Goal: Task Accomplishment & Management: Manage account settings

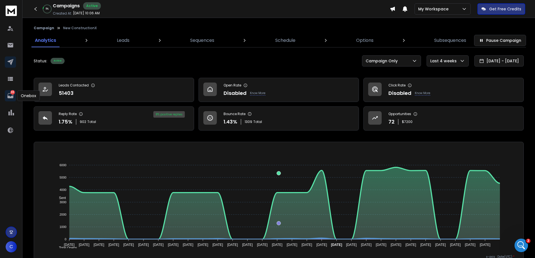
scroll to position [110, 0]
click at [7, 97] on icon at bounding box center [10, 95] width 7 height 7
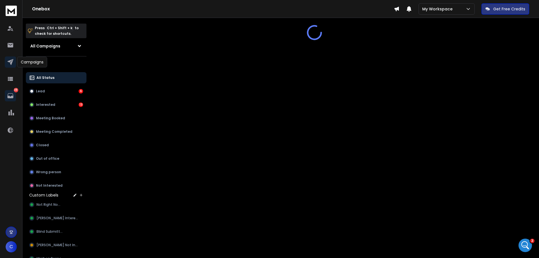
click at [9, 62] on icon at bounding box center [10, 62] width 6 height 6
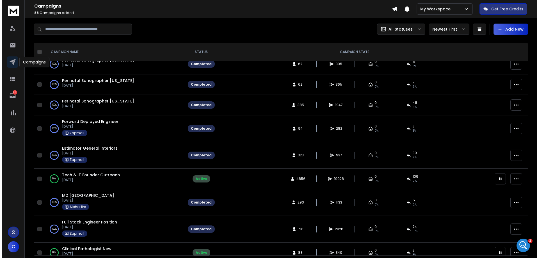
scroll to position [449, 0]
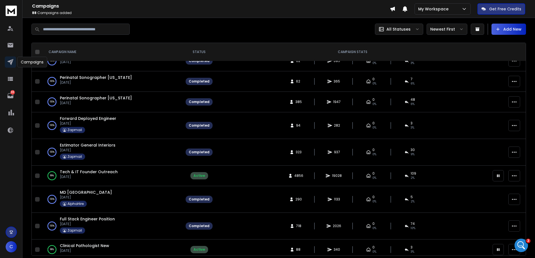
click at [129, 173] on div "99 % Tech & IT Founder Outreach [DATE]" at bounding box center [111, 175] width 129 height 13
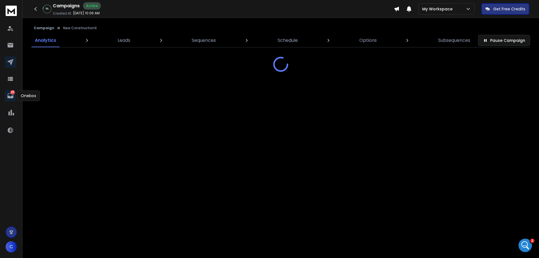
click at [12, 96] on icon at bounding box center [10, 95] width 6 height 5
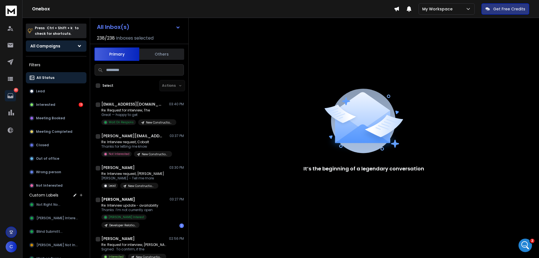
click at [62, 44] on button "All Campaigns" at bounding box center [56, 45] width 61 height 11
click at [44, 74] on div "All Campaigns" at bounding box center [55, 72] width 53 height 9
click at [44, 73] on div "All Campaigns" at bounding box center [55, 72] width 53 height 9
click at [65, 47] on button "All Campaigns" at bounding box center [56, 45] width 61 height 11
click at [66, 47] on button "All Campaigns" at bounding box center [56, 45] width 61 height 11
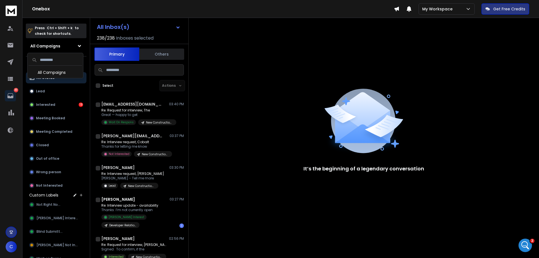
click at [220, 119] on div "It’s the beginning of a legendary conversation" at bounding box center [364, 127] width 350 height 219
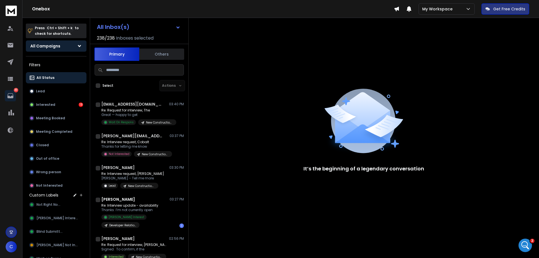
click at [56, 48] on h1 "All Campaigns" at bounding box center [45, 46] width 30 height 6
click at [59, 75] on div "All Campaigns" at bounding box center [55, 72] width 53 height 9
click at [59, 74] on div "All Campaigns" at bounding box center [55, 72] width 53 height 9
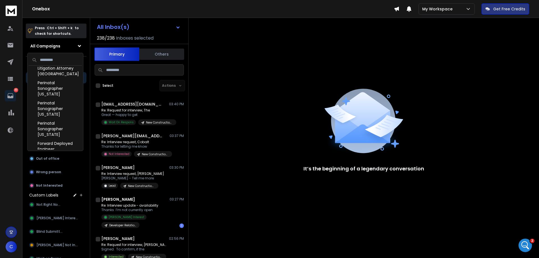
scroll to position [337, 0]
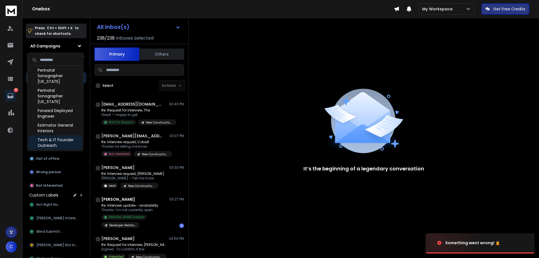
click at [55, 135] on div "Tech & IT Founder Outreach" at bounding box center [55, 142] width 53 height 15
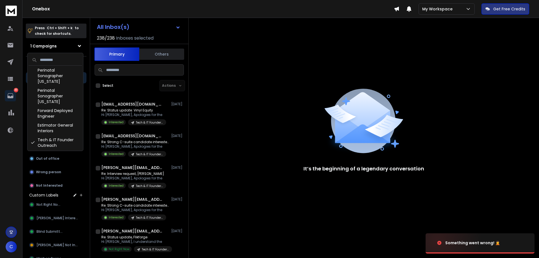
click at [210, 99] on div "It’s the beginning of a legendary conversation" at bounding box center [364, 127] width 350 height 219
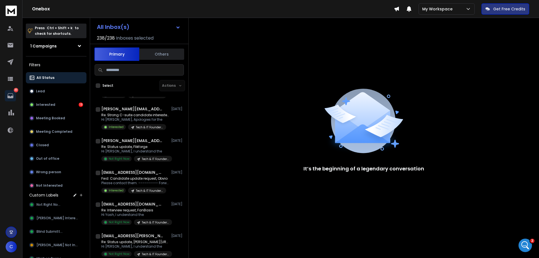
scroll to position [0, 0]
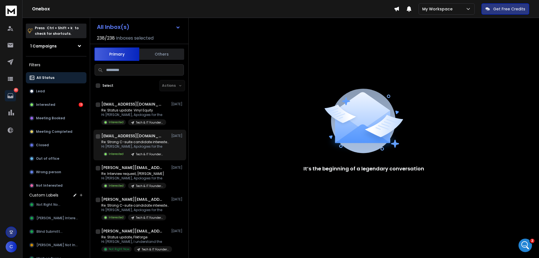
click at [140, 146] on p "Hi [PERSON_NAME], Apologies for the" at bounding box center [134, 146] width 67 height 4
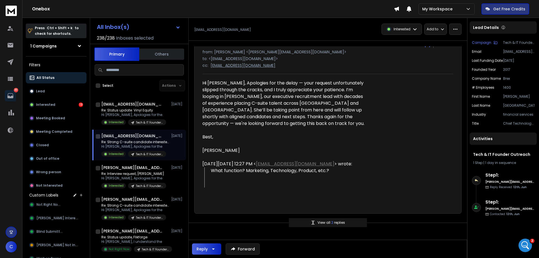
scroll to position [35, 0]
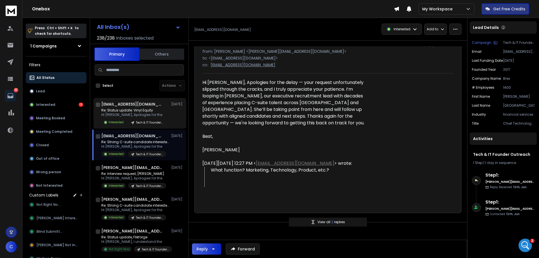
click at [143, 115] on p "Hi [PERSON_NAME], Apologies for the" at bounding box center [133, 115] width 65 height 4
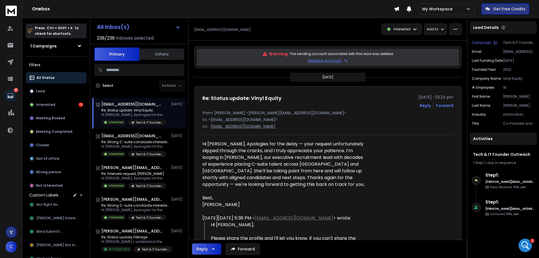
click at [318, 61] on button "Replace Account" at bounding box center [328, 61] width 40 height 6
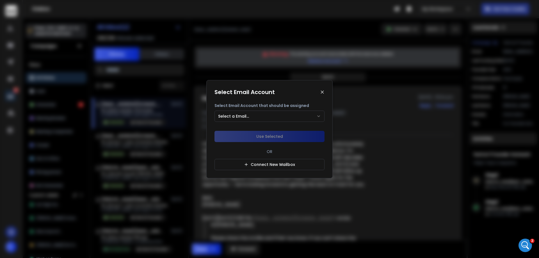
click at [251, 115] on button "Select a Email..." at bounding box center [269, 116] width 110 height 11
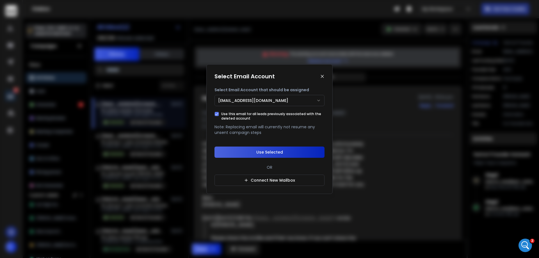
click at [271, 153] on button "Use Selected" at bounding box center [269, 152] width 110 height 11
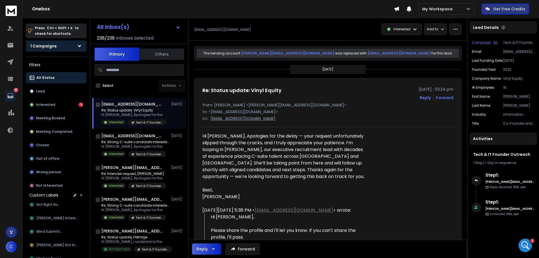
click at [57, 46] on button "1 Campaigns" at bounding box center [56, 45] width 61 height 11
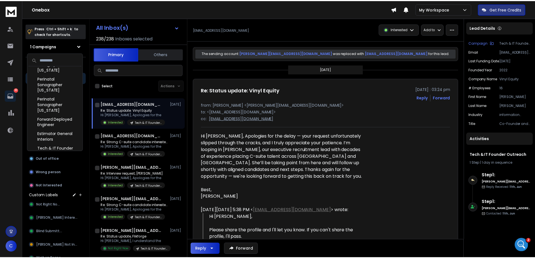
scroll to position [337, 0]
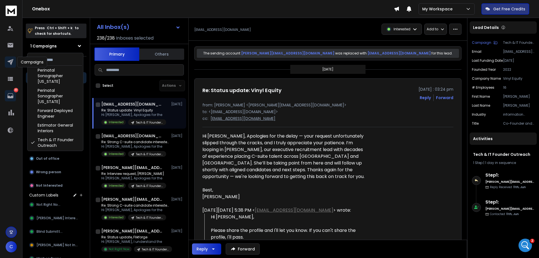
click at [9, 61] on icon at bounding box center [10, 62] width 6 height 6
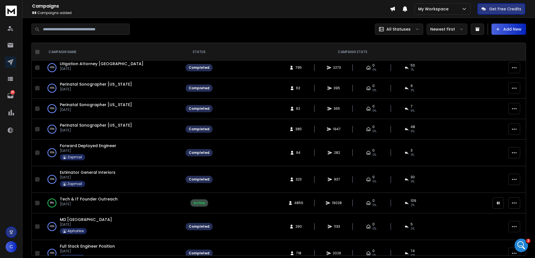
scroll to position [449, 0]
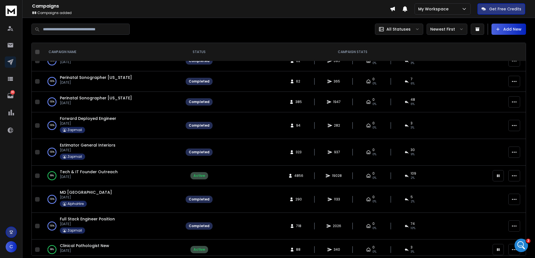
click at [125, 170] on div "99 % Tech & IT Founder Outreach [DATE]" at bounding box center [111, 175] width 129 height 13
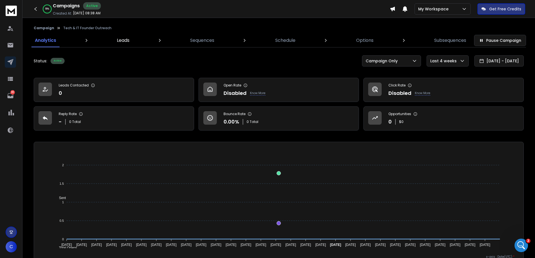
click at [119, 38] on p "Leads" at bounding box center [123, 40] width 13 height 7
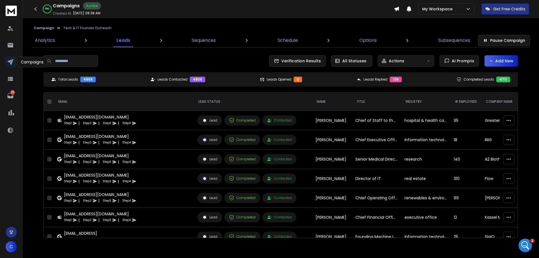
click at [11, 60] on icon at bounding box center [10, 62] width 6 height 6
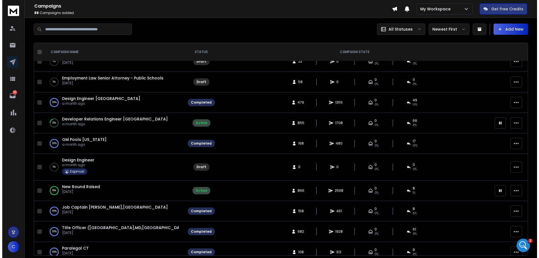
scroll to position [225, 0]
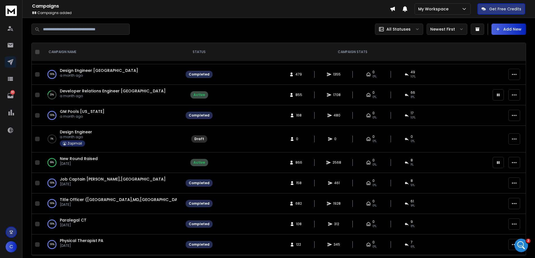
click at [114, 163] on div "99 % New Round Raised [DATE]" at bounding box center [111, 162] width 129 height 13
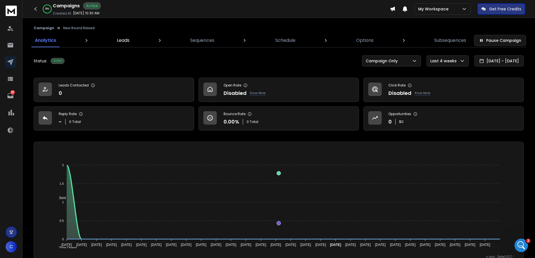
click at [122, 40] on p "Leads" at bounding box center [123, 40] width 13 height 7
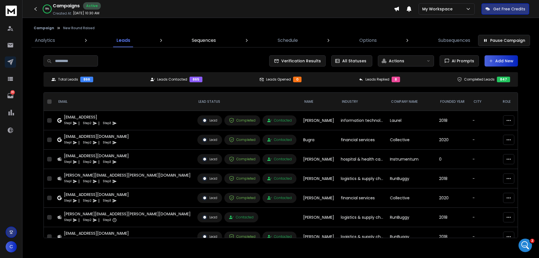
click at [198, 44] on link "Sequences" at bounding box center [203, 40] width 31 height 13
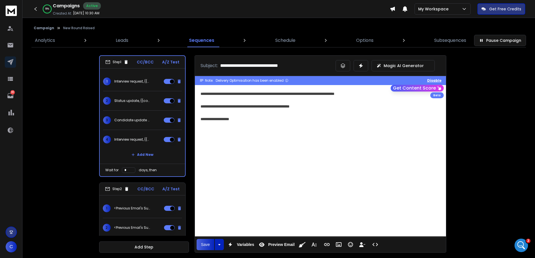
click at [129, 205] on div "1 <Previous Email's Subject>" at bounding box center [126, 208] width 47 height 8
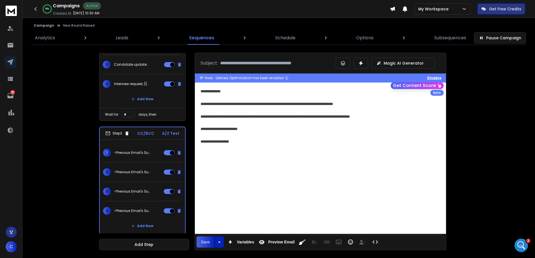
scroll to position [56, 0]
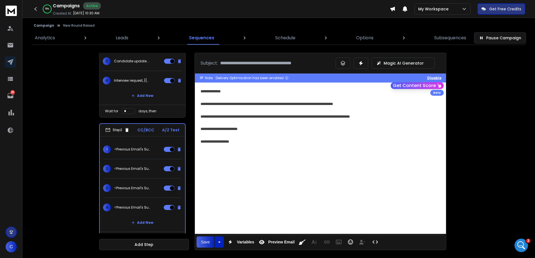
click at [128, 151] on p "<Previous Email's Subject>" at bounding box center [132, 149] width 36 height 4
click at [131, 147] on p "<Previous Email's Subject>" at bounding box center [132, 149] width 36 height 4
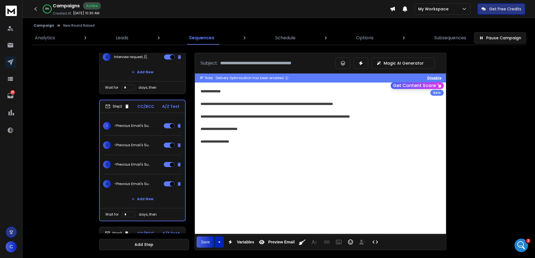
scroll to position [140, 0]
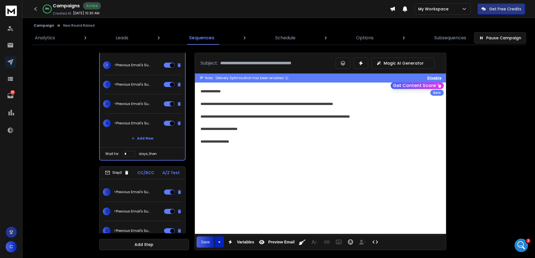
click at [130, 187] on div "1 <Previous Email's Subject>" at bounding box center [142, 191] width 79 height 19
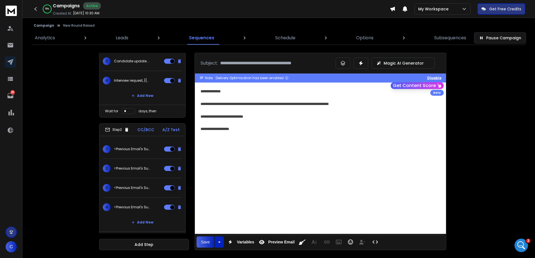
scroll to position [0, 0]
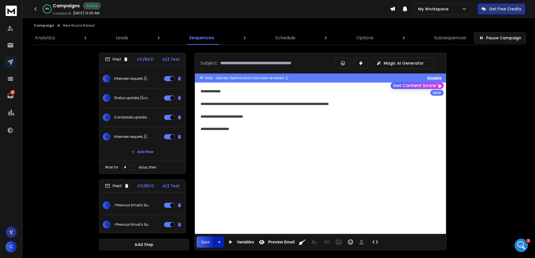
click at [132, 81] on div "1 Interview request, {{companyName}}" at bounding box center [126, 79] width 47 height 8
type input "**********"
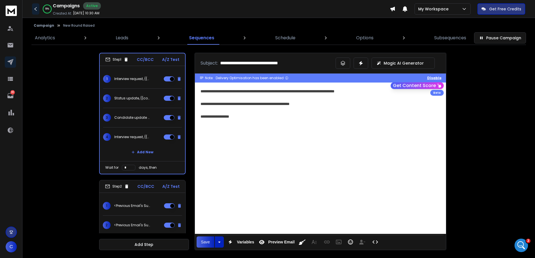
click at [33, 7] on icon at bounding box center [35, 8] width 5 height 5
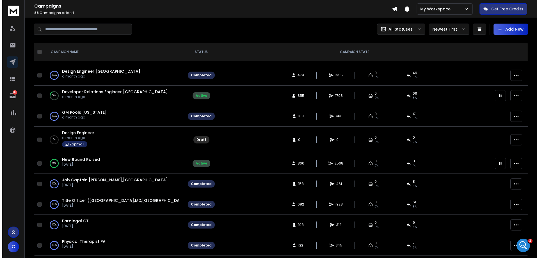
scroll to position [225, 0]
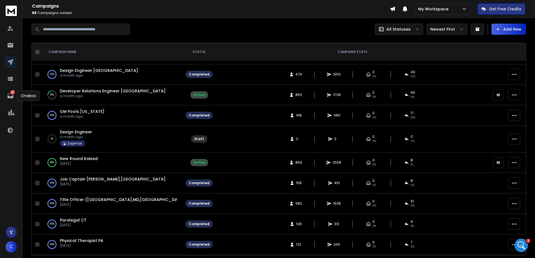
click at [11, 88] on div "30" at bounding box center [11, 80] width 13 height 115
click at [14, 93] on p "30" at bounding box center [12, 92] width 4 height 4
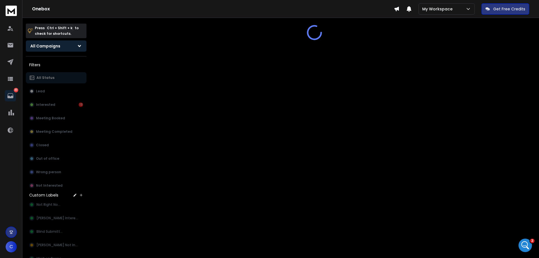
click at [60, 51] on button "All Campaigns" at bounding box center [56, 45] width 61 height 11
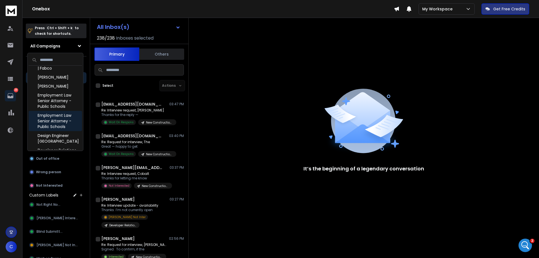
scroll to position [140, 0]
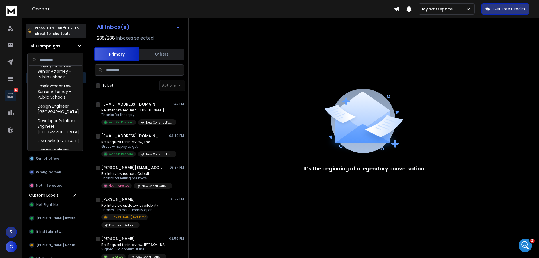
click at [57, 154] on div "New Round Raised" at bounding box center [55, 158] width 53 height 9
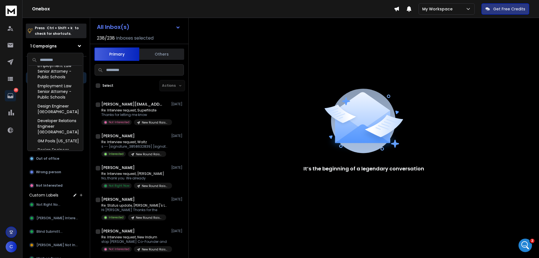
click at [211, 171] on div "It’s the beginning of a legendary conversation" at bounding box center [364, 127] width 350 height 219
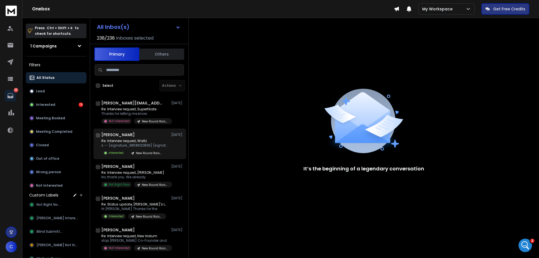
scroll to position [0, 0]
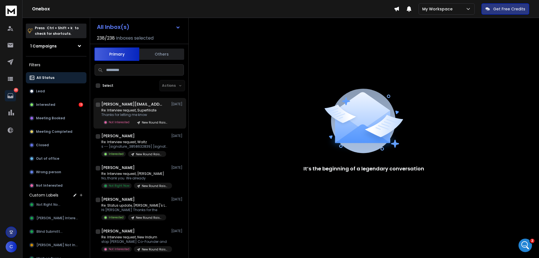
click at [147, 110] on p "Re: Interview request, Superfiliate" at bounding box center [134, 110] width 67 height 4
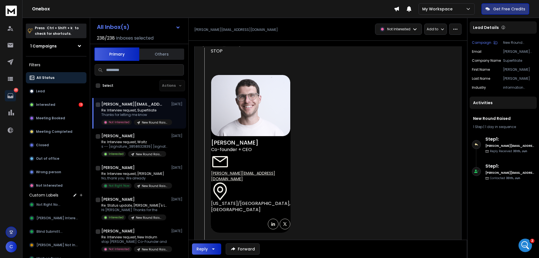
scroll to position [140, 0]
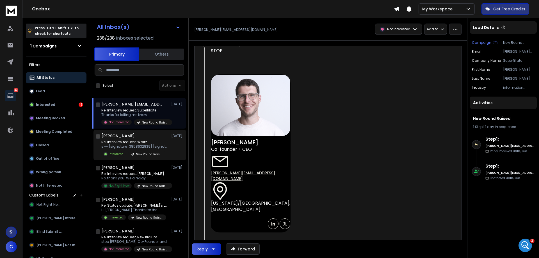
click at [122, 140] on p "Re: Interview request, Waltz" at bounding box center [134, 142] width 67 height 4
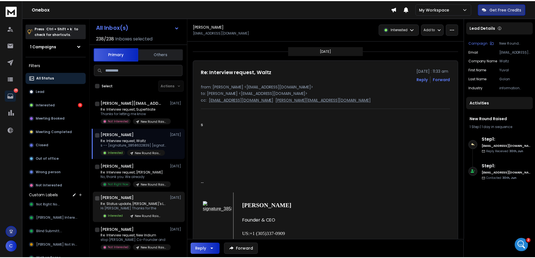
scroll to position [0, 0]
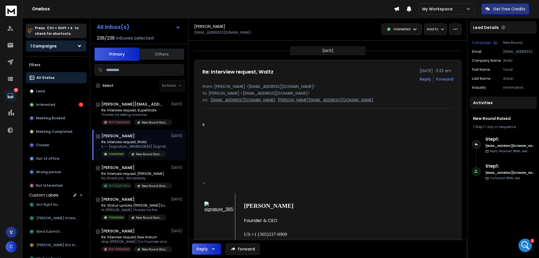
click at [45, 50] on button "1 Campaigns" at bounding box center [56, 45] width 61 height 11
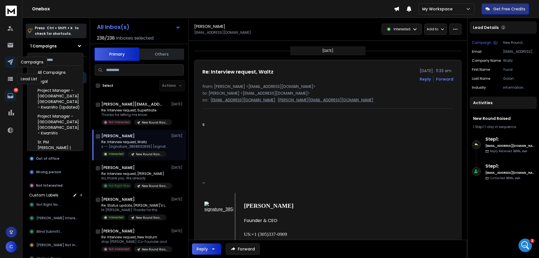
click at [9, 63] on icon at bounding box center [10, 62] width 7 height 7
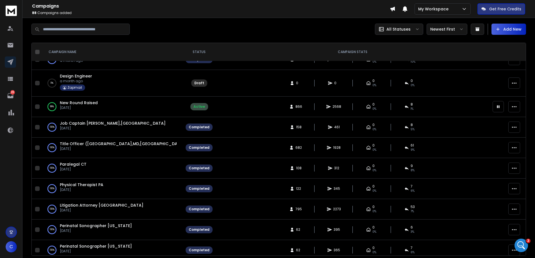
scroll to position [281, 0]
click at [113, 108] on div "99 % New Round Raised [DATE]" at bounding box center [111, 106] width 129 height 13
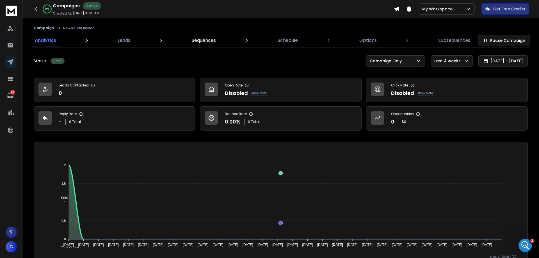
click at [206, 42] on p "Sequences" at bounding box center [204, 40] width 24 height 7
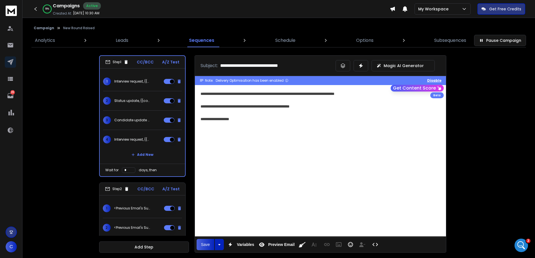
click at [131, 102] on p "Status update, {{companyName}}" at bounding box center [132, 101] width 36 height 4
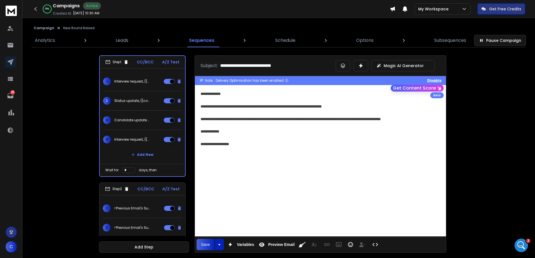
click at [135, 81] on p "Interview request, {{companyName}}" at bounding box center [132, 81] width 36 height 4
type input "**********"
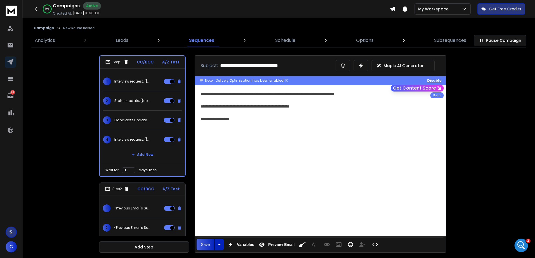
click at [317, 108] on div "**********" at bounding box center [320, 106] width 240 height 6
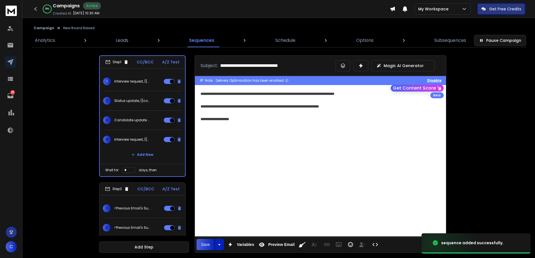
click at [143, 98] on ul "Step 1 CC/BCC A/Z Test 1 Interview request, {{companyName}} 2 Status update, {{…" at bounding box center [142, 236] width 86 height 362
click at [134, 103] on p "Status update, {{companyName}}" at bounding box center [132, 101] width 36 height 4
type input "**********"
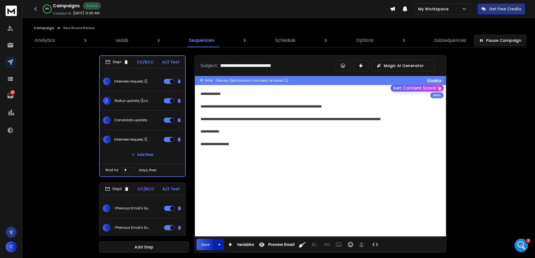
click at [356, 109] on div "**********" at bounding box center [320, 106] width 240 height 6
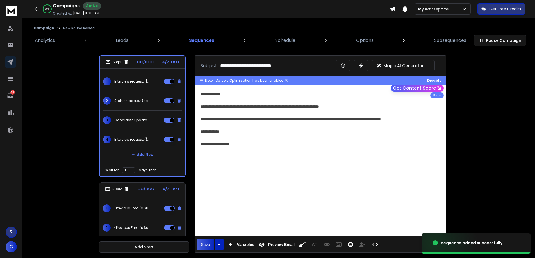
click at [121, 121] on p "Candidate update request, {{companyName}}" at bounding box center [132, 120] width 36 height 4
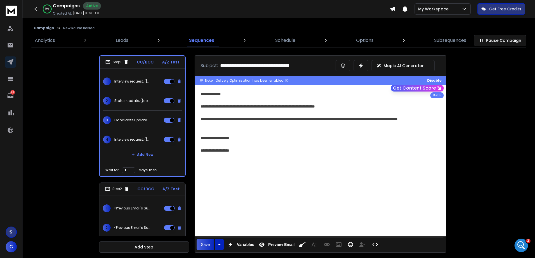
click at [120, 139] on p "Interview request, {{companyName}}" at bounding box center [132, 139] width 36 height 4
type input "**********"
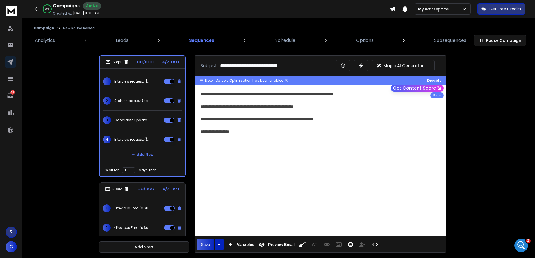
scroll to position [28, 0]
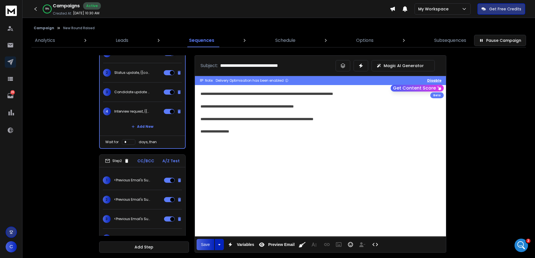
click at [129, 183] on div "1 <Previous Email's Subject>" at bounding box center [126, 180] width 47 height 8
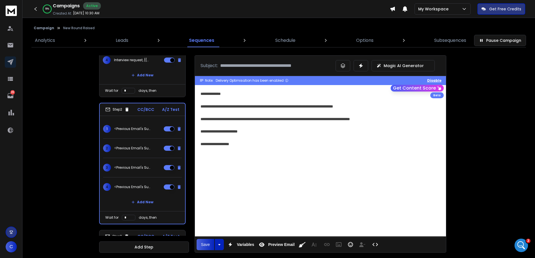
scroll to position [84, 0]
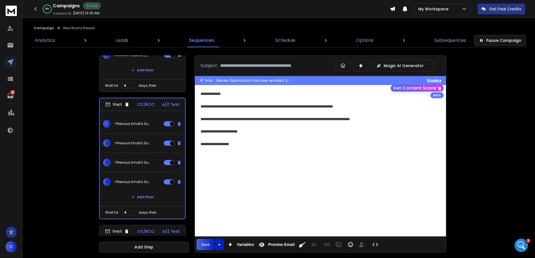
click at [127, 137] on div "2 <Previous Email's Subject>" at bounding box center [142, 143] width 79 height 19
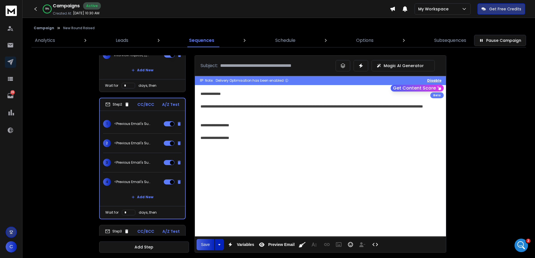
scroll to position [3, 0]
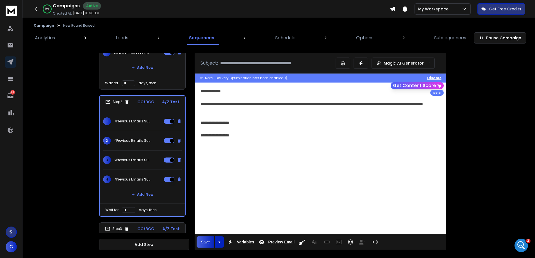
click at [126, 156] on div "3 <Previous Email's Subject>" at bounding box center [126, 160] width 47 height 8
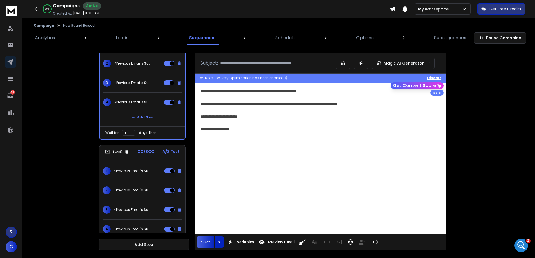
scroll to position [168, 0]
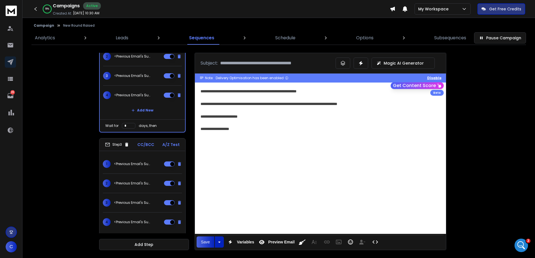
click at [124, 97] on p "<Previous Email's Subject>" at bounding box center [132, 95] width 36 height 4
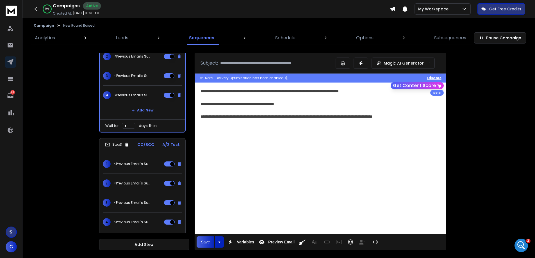
click at [146, 164] on p "<Previous Email's Subject>" at bounding box center [132, 164] width 36 height 4
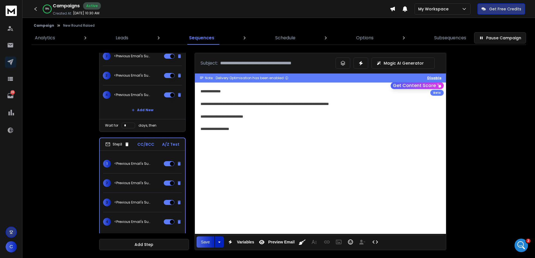
click at [121, 188] on div "2 <Previous Email's Subject>" at bounding box center [142, 182] width 79 height 19
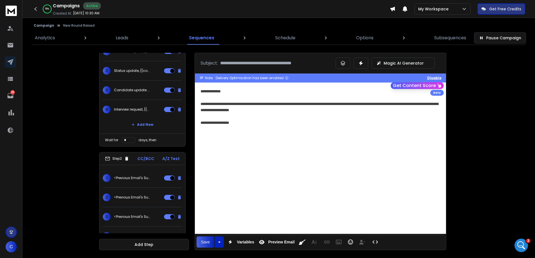
scroll to position [0, 0]
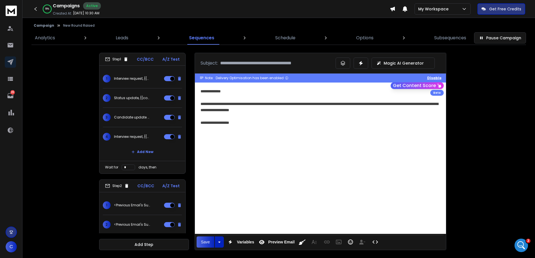
click at [32, 10] on div "99 % Campaigns Active Created At: [DATE] 10:30 AM My Workspace Get Free Credits" at bounding box center [267, 9] width 535 height 18
click at [34, 10] on icon at bounding box center [35, 8] width 5 height 5
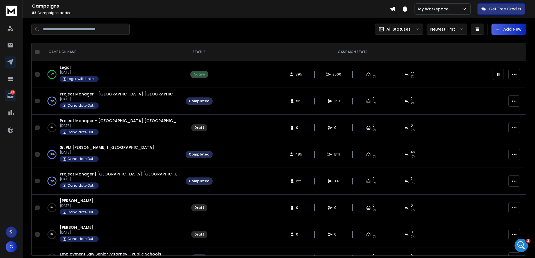
click at [10, 96] on icon at bounding box center [10, 95] width 7 height 7
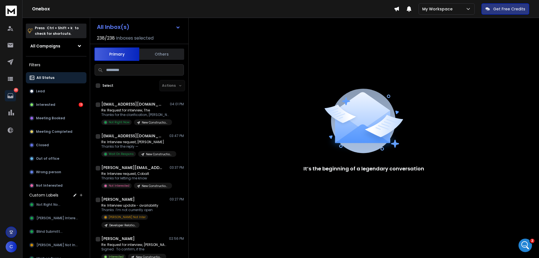
click at [230, 203] on div "It’s the beginning of a legendary conversation" at bounding box center [364, 127] width 350 height 219
click at [120, 68] on input at bounding box center [139, 69] width 89 height 11
paste input "**********"
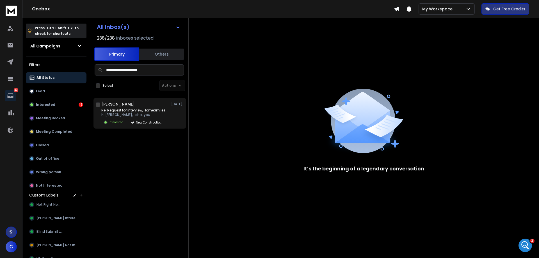
type input "**********"
click at [138, 107] on div "[PERSON_NAME] [DATE] Re: Request for interview, HomeSmiles Hi [PERSON_NAME], I …" at bounding box center [142, 113] width 83 height 24
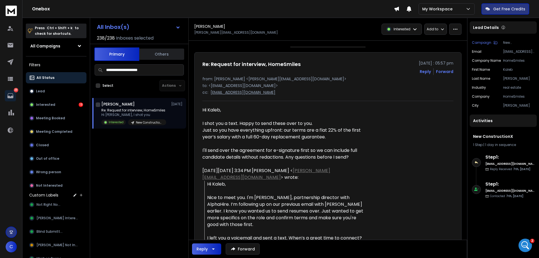
scroll to position [28, 0]
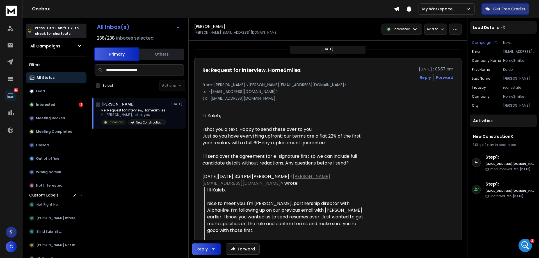
click at [125, 70] on input "**********" at bounding box center [139, 69] width 89 height 11
